Goal: Task Accomplishment & Management: Complete application form

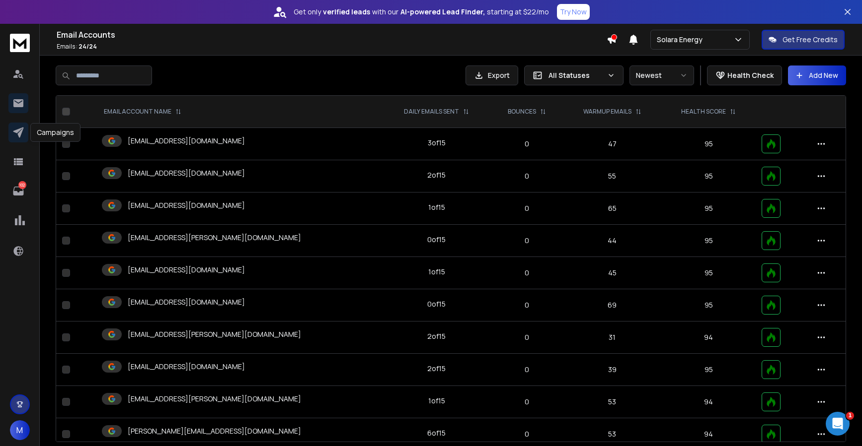
click at [15, 133] on icon at bounding box center [18, 133] width 12 height 12
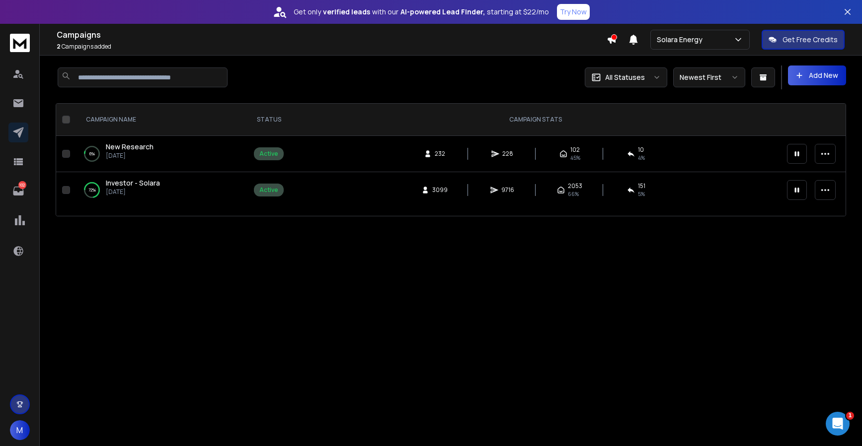
click at [169, 151] on div "6 % New Research [DATE]" at bounding box center [161, 154] width 154 height 24
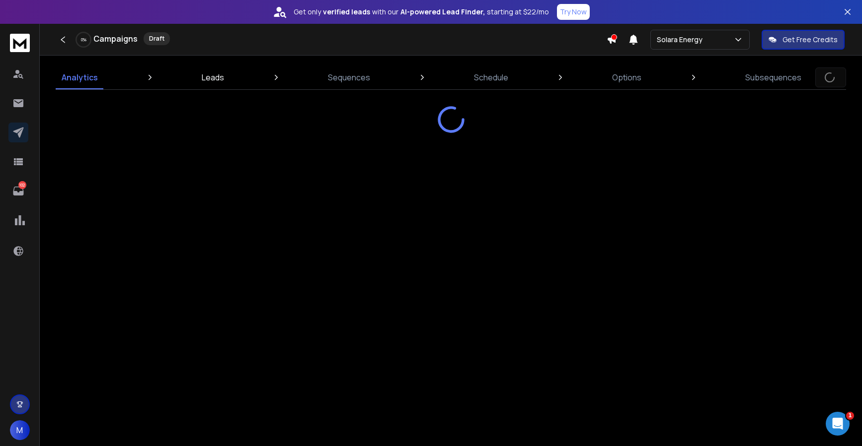
click at [207, 80] on p "Leads" at bounding box center [213, 78] width 22 height 12
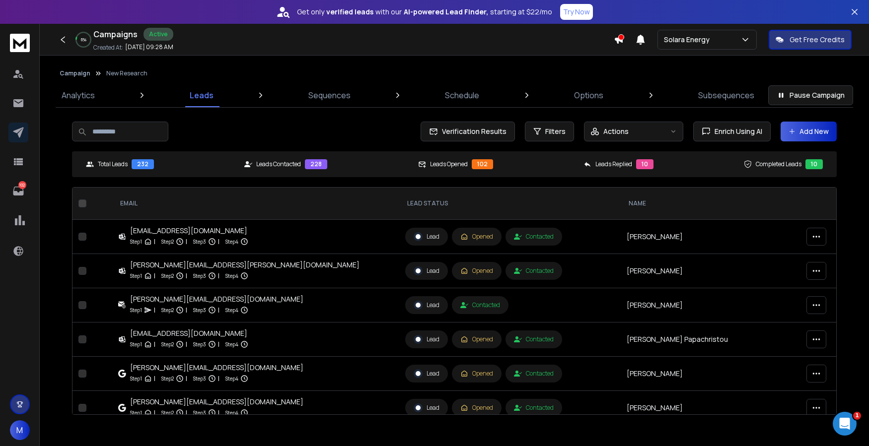
click at [823, 130] on button "Add New" at bounding box center [809, 132] width 56 height 20
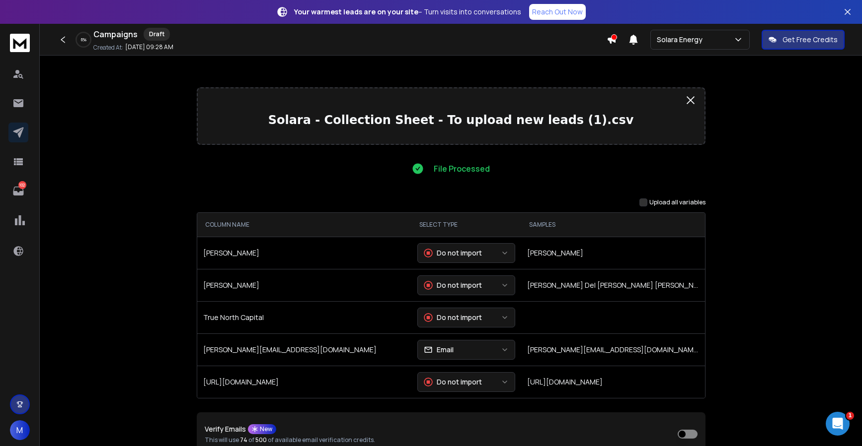
click at [379, 136] on div "Solara - Collection Sheet - To upload new leads (1).csv" at bounding box center [451, 116] width 508 height 58
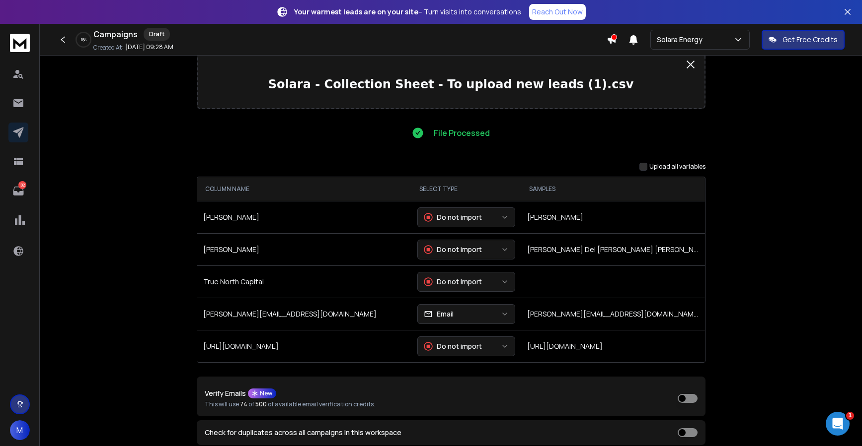
scroll to position [102, 0]
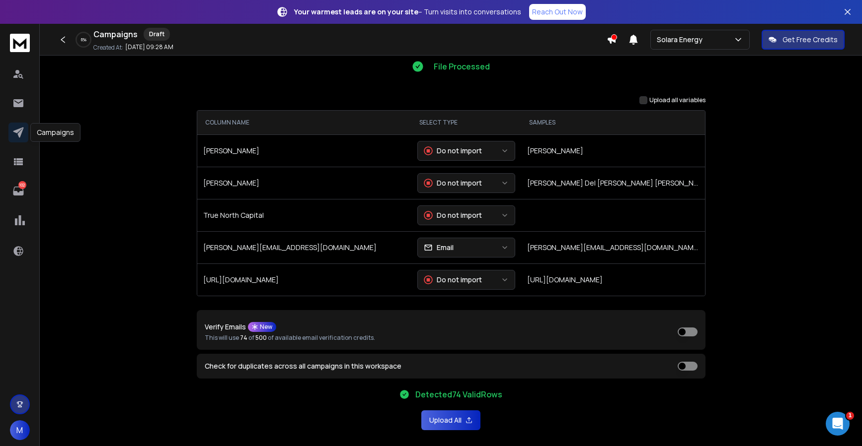
click at [17, 134] on icon at bounding box center [18, 133] width 12 height 12
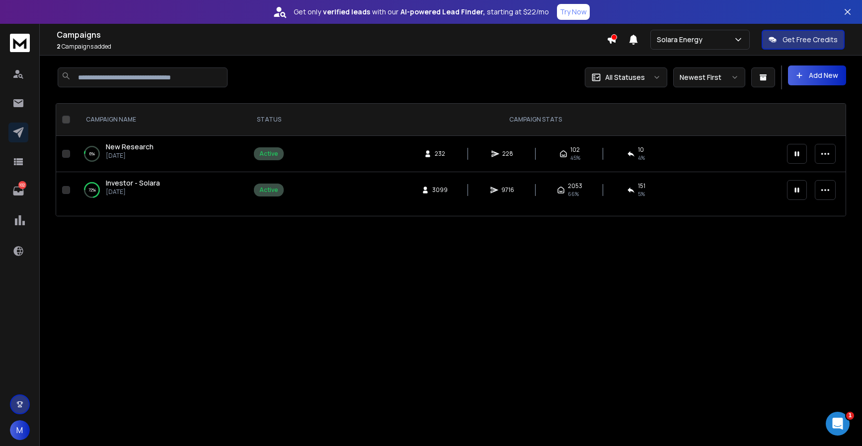
click at [136, 150] on span "New Research" at bounding box center [130, 146] width 48 height 9
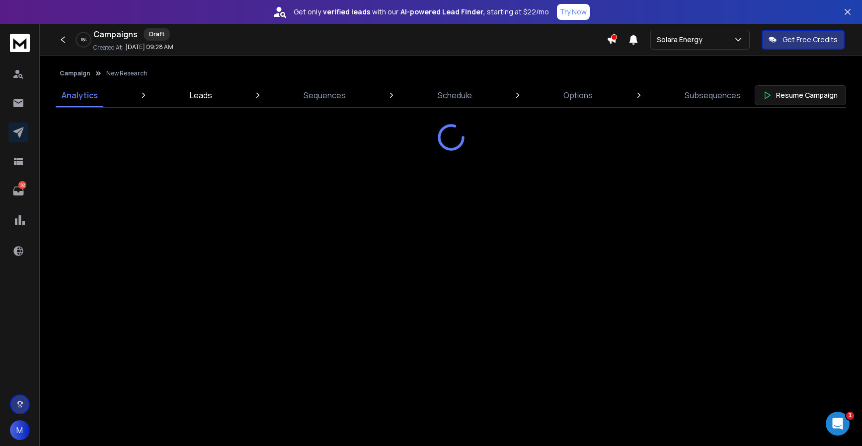
click at [200, 100] on p "Leads" at bounding box center [201, 95] width 22 height 12
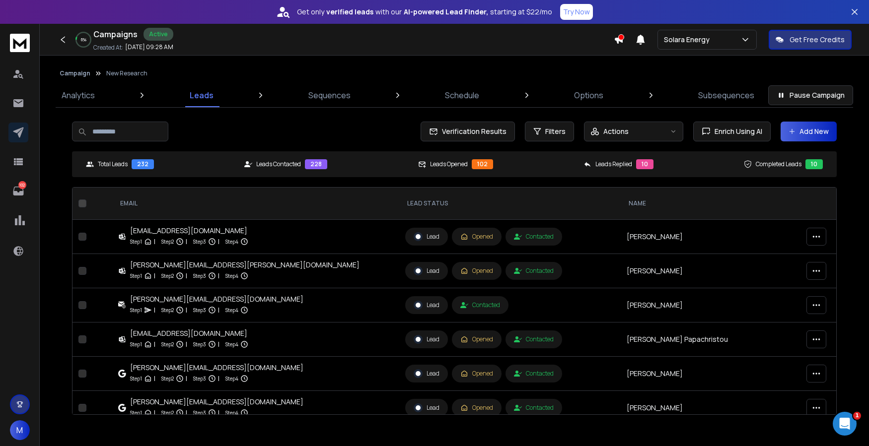
click at [797, 136] on button "Add New" at bounding box center [809, 132] width 56 height 20
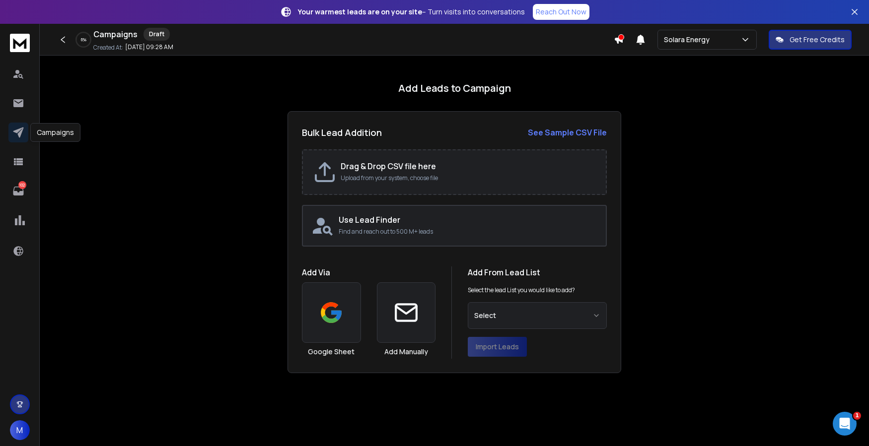
click at [15, 131] on icon at bounding box center [18, 132] width 10 height 10
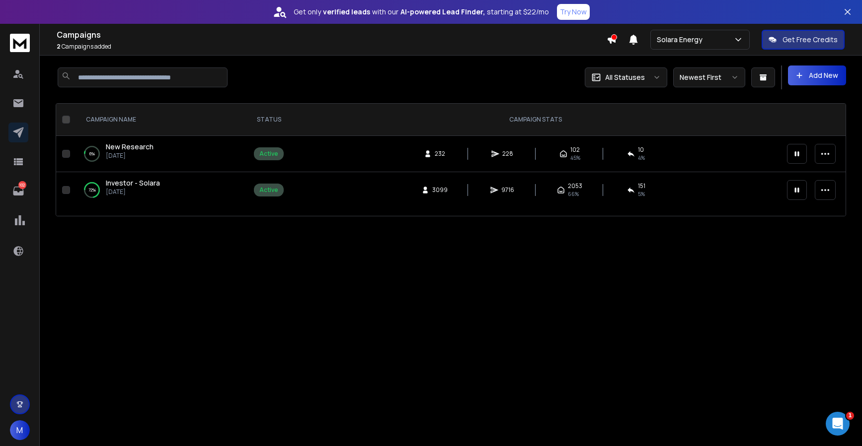
click at [132, 150] on span "New Research" at bounding box center [130, 146] width 48 height 9
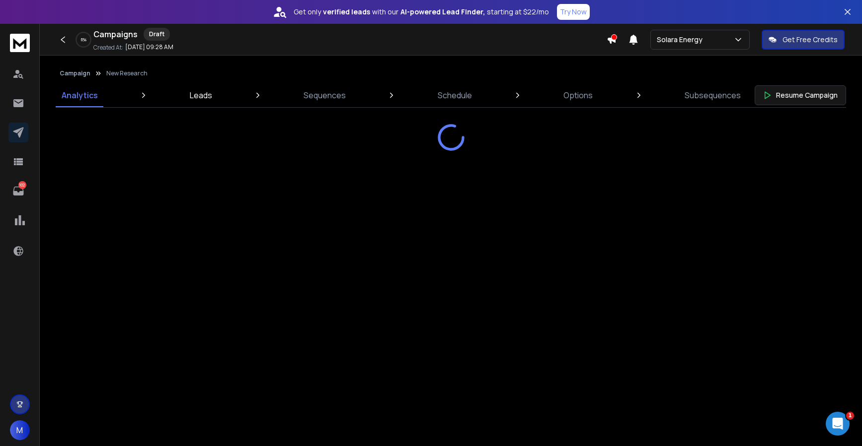
click at [201, 95] on p "Leads" at bounding box center [201, 95] width 22 height 12
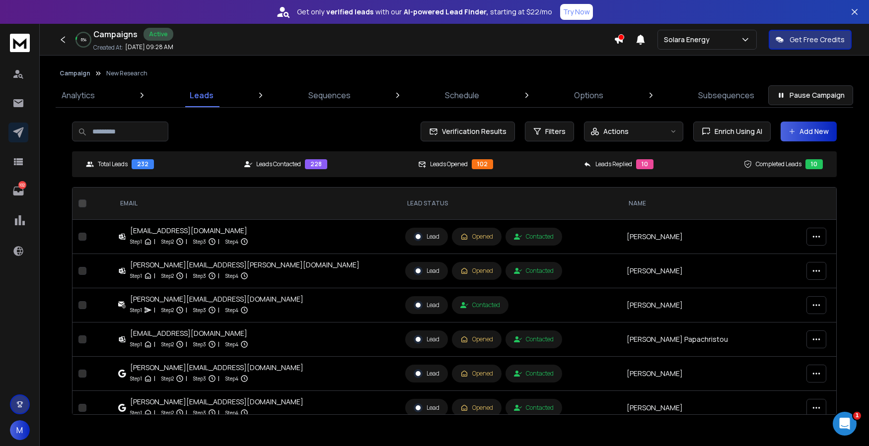
click at [797, 133] on button "Add New" at bounding box center [809, 132] width 56 height 20
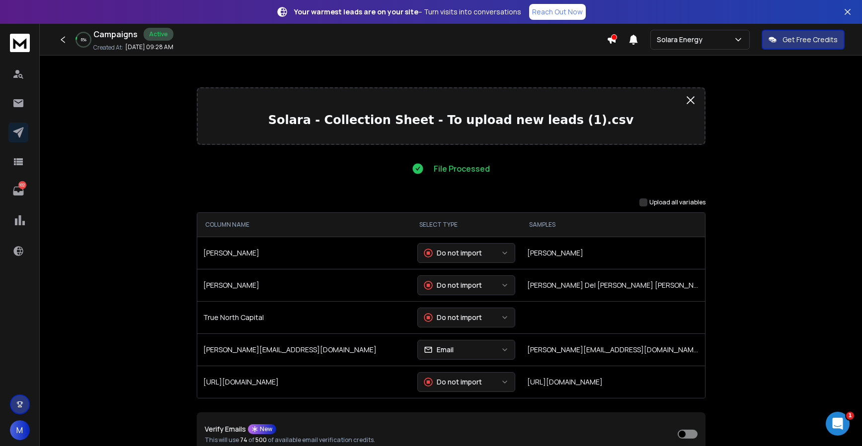
click at [358, 139] on div "Solara - Collection Sheet - To upload new leads (1).csv" at bounding box center [451, 116] width 508 height 58
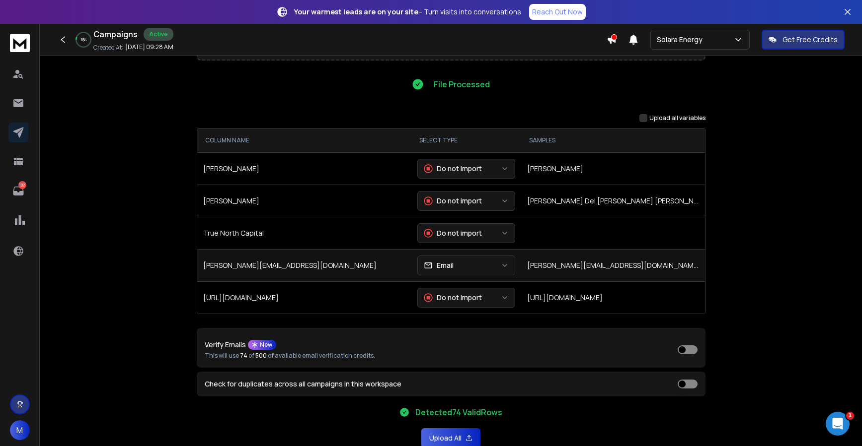
scroll to position [102, 0]
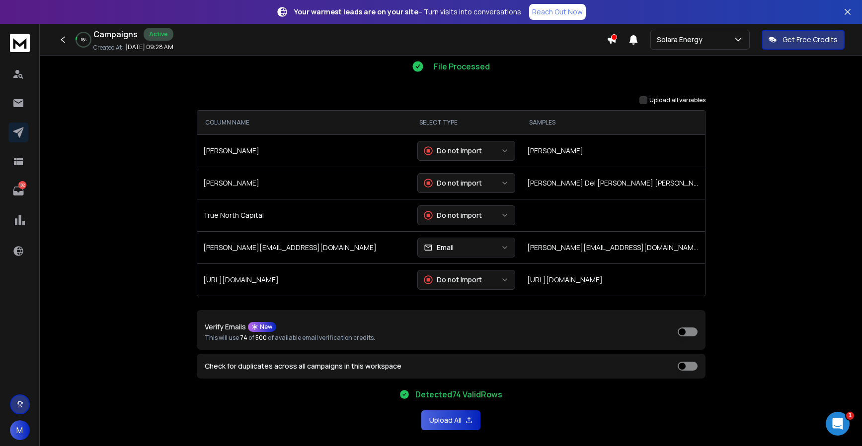
click at [446, 420] on button "Upload All" at bounding box center [450, 421] width 59 height 20
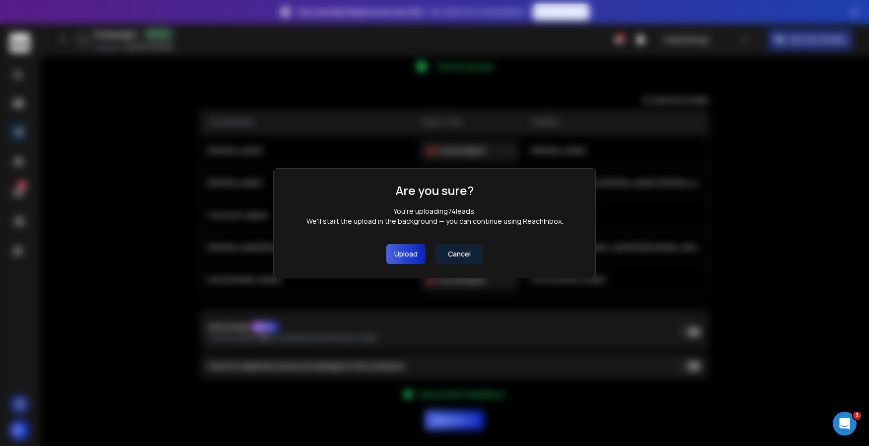
click at [405, 263] on button "Upload" at bounding box center [405, 254] width 39 height 20
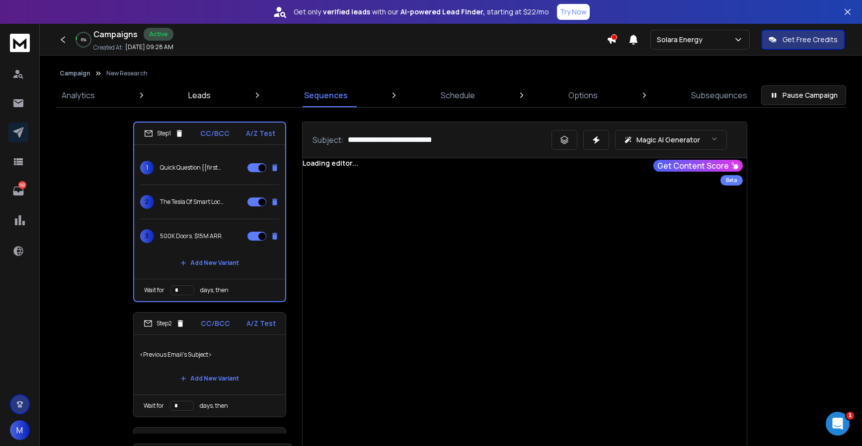
click at [209, 102] on link "Leads" at bounding box center [199, 95] width 34 height 24
